Goal: Task Accomplishment & Management: Manage account settings

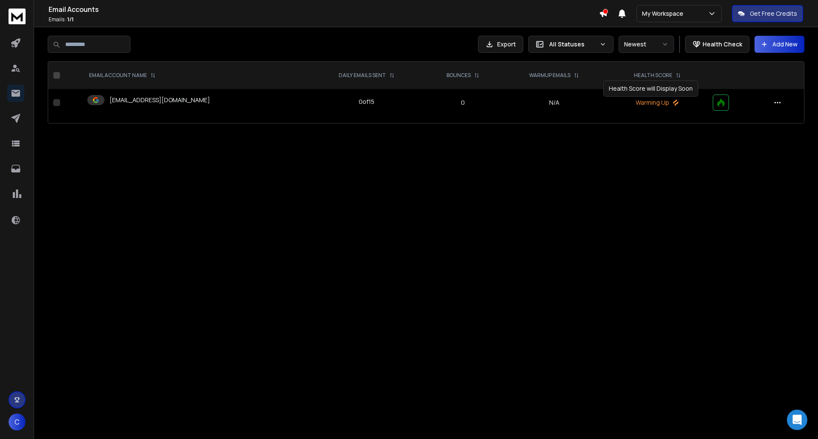
click at [654, 102] on p "Warming Up" at bounding box center [657, 102] width 90 height 9
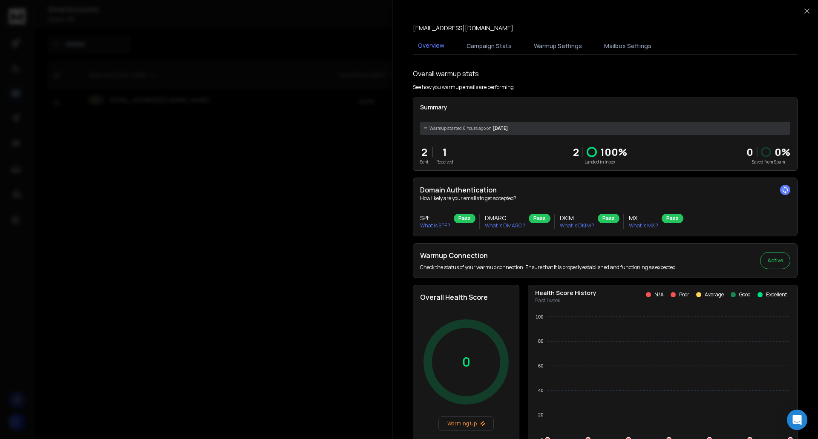
click at [489, 47] on button "Campaign Stats" at bounding box center [488, 46] width 55 height 19
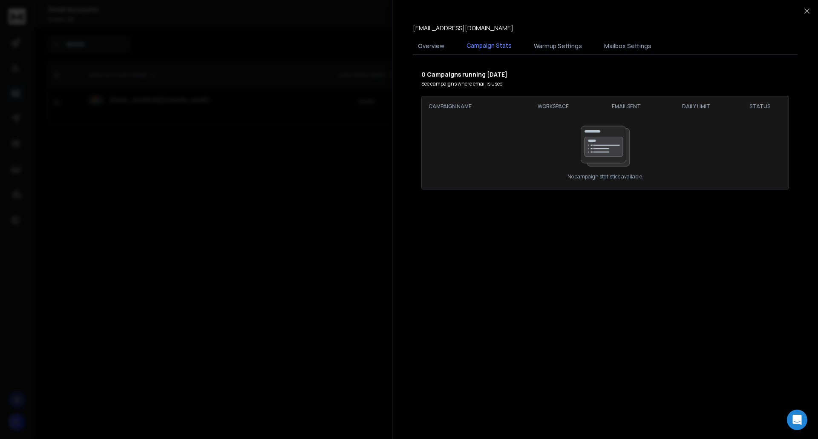
click at [559, 44] on button "Warmup Settings" at bounding box center [558, 46] width 58 height 19
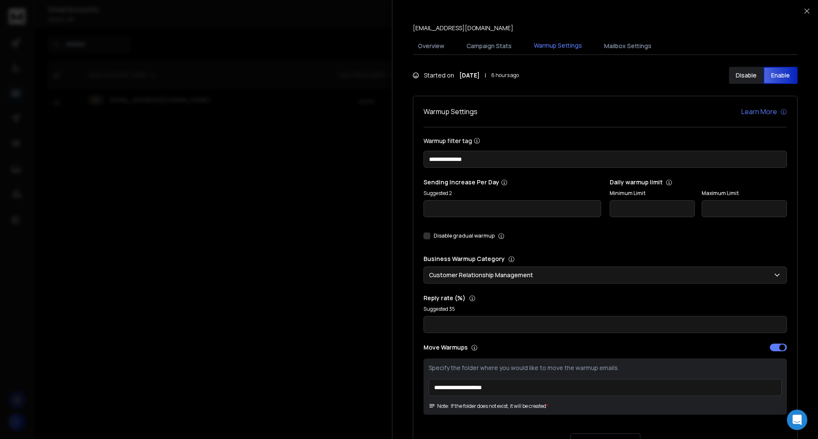
click at [634, 39] on button "Mailbox Settings" at bounding box center [628, 46] width 58 height 19
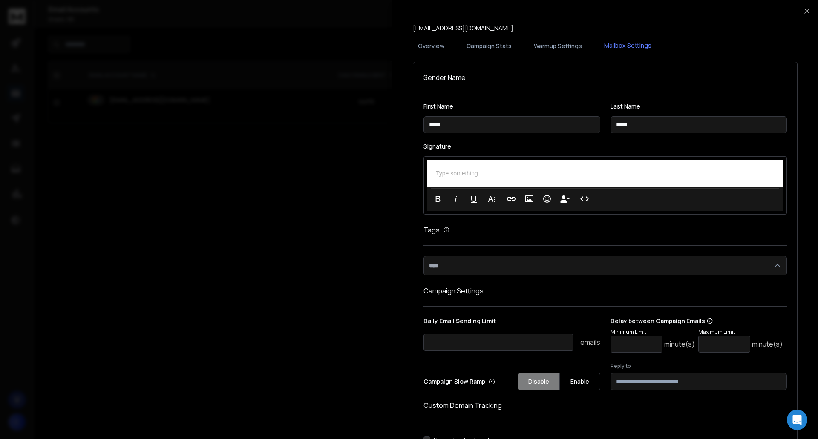
click at [556, 43] on button "Warmup Settings" at bounding box center [558, 46] width 58 height 19
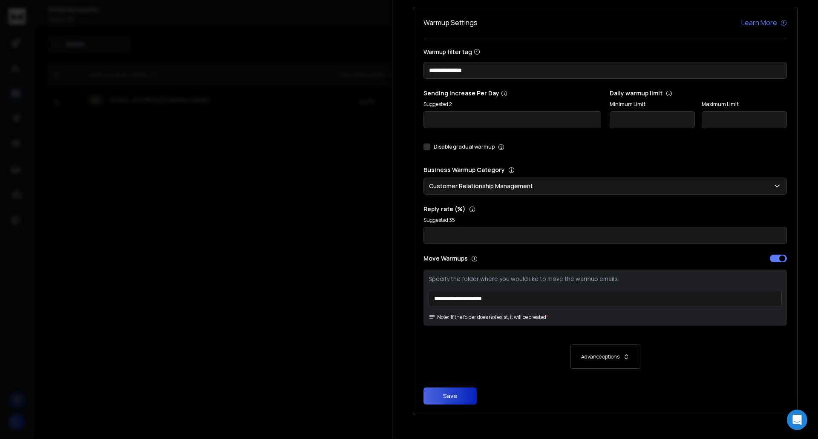
scroll to position [46, 0]
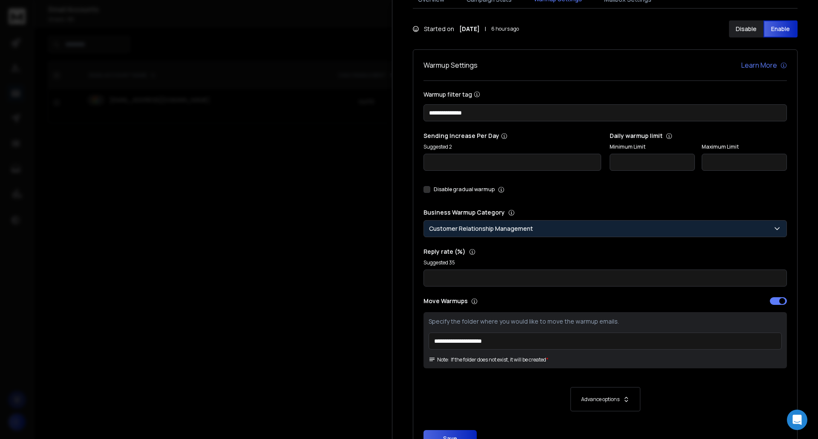
click at [620, 230] on div "Customer Relationship Management" at bounding box center [605, 229] width 352 height 9
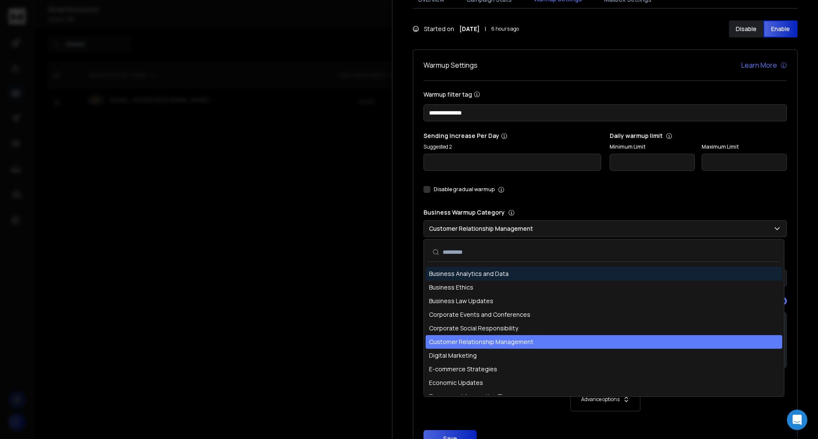
click at [622, 192] on div at bounding box center [409, 219] width 818 height 439
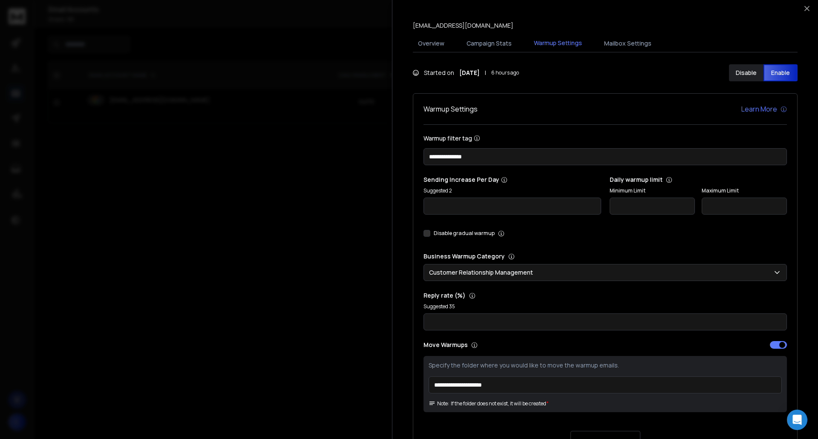
scroll to position [0, 0]
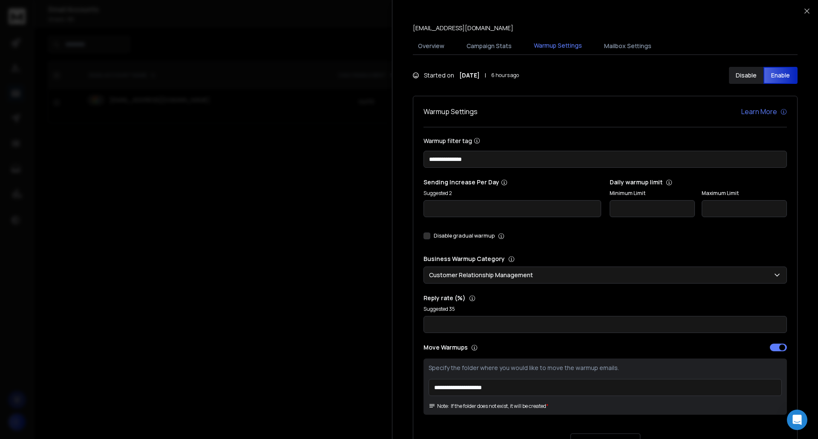
click at [432, 42] on button "Overview" at bounding box center [431, 46] width 37 height 19
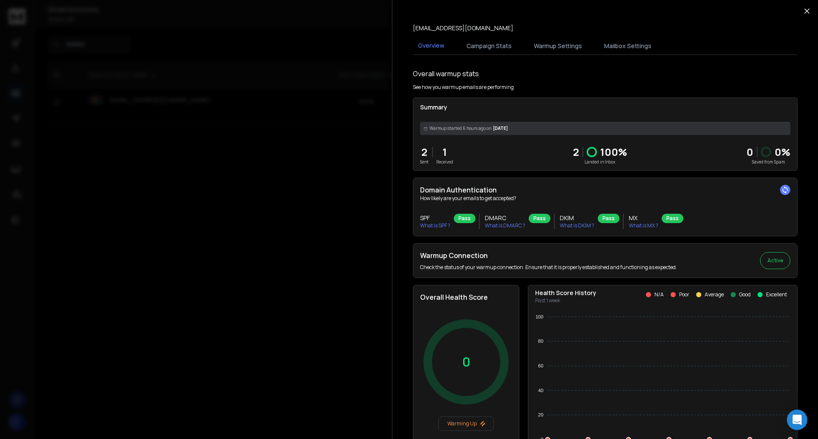
click at [803, 11] on icon "button" at bounding box center [807, 11] width 9 height 9
